Goal: Check status: Check status

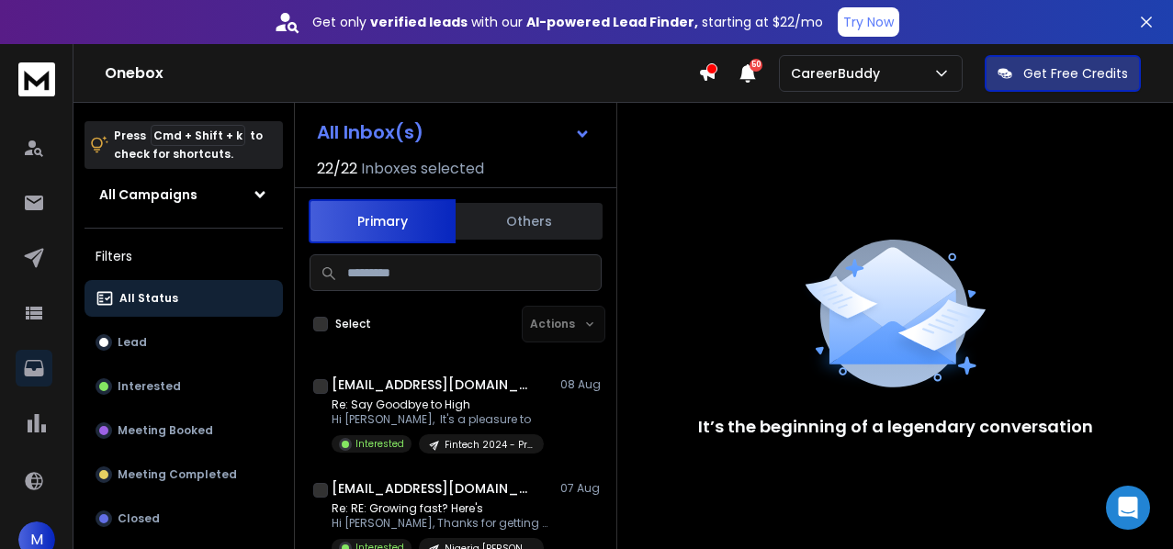
click at [1140, 15] on icon at bounding box center [1146, 22] width 17 height 17
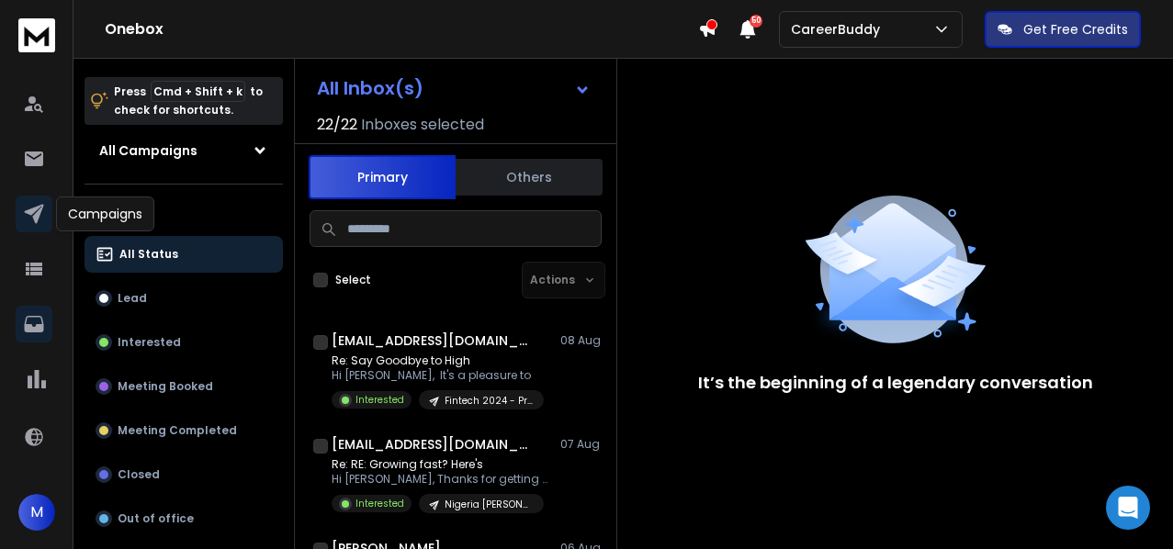
click at [40, 209] on icon at bounding box center [33, 213] width 19 height 19
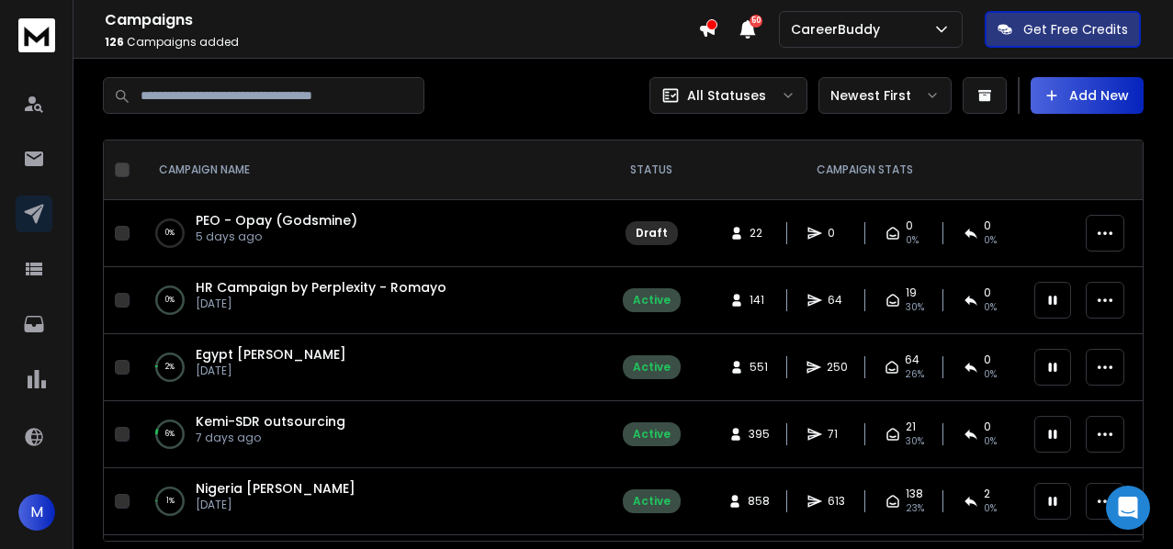
click at [218, 490] on span "Nigeria [PERSON_NAME]" at bounding box center [276, 489] width 160 height 18
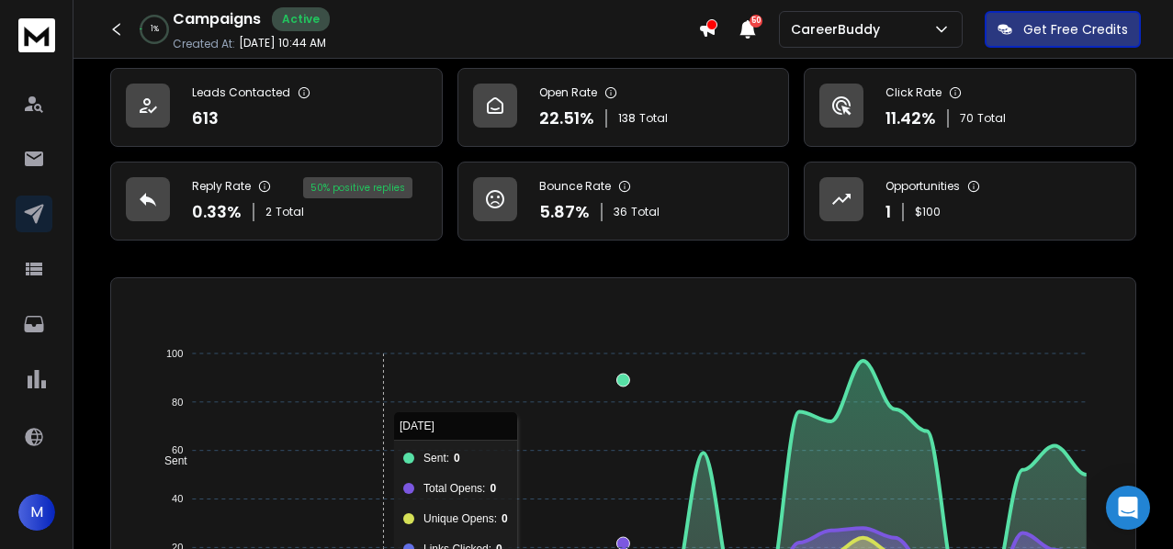
scroll to position [672, 0]
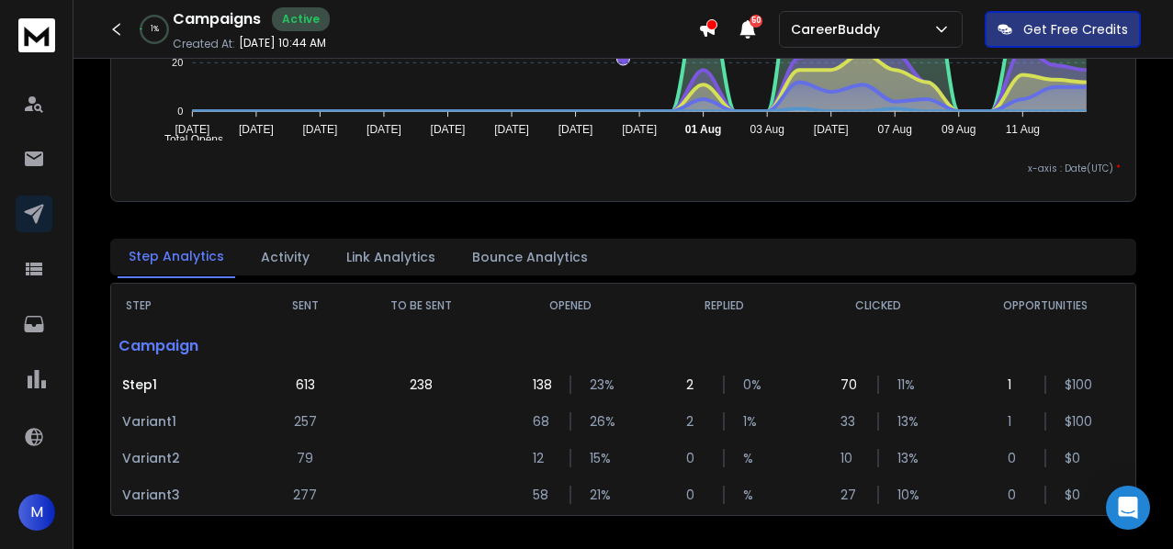
click at [384, 250] on button "Link Analytics" at bounding box center [390, 257] width 111 height 40
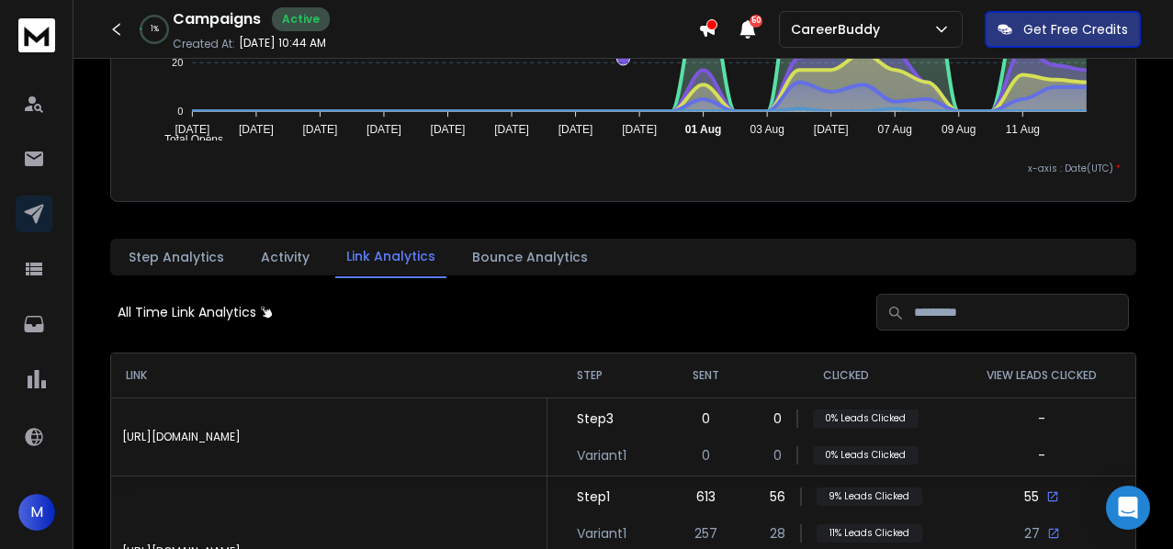
click at [522, 173] on p "x-axis : Date(UTC)" at bounding box center [623, 169] width 995 height 14
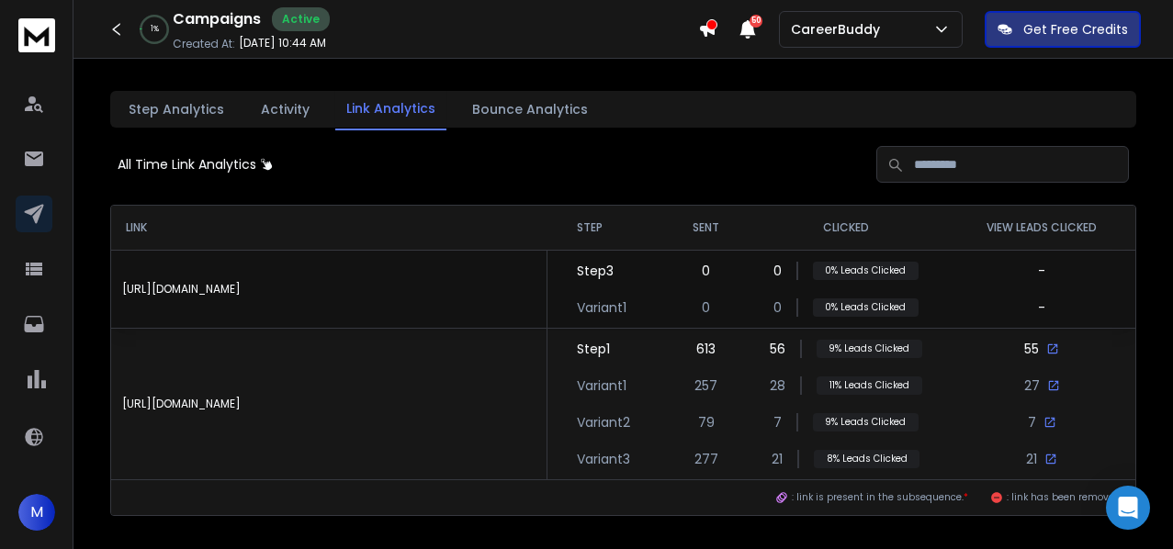
scroll to position [0, 0]
